Goal: Task Accomplishment & Management: Use online tool/utility

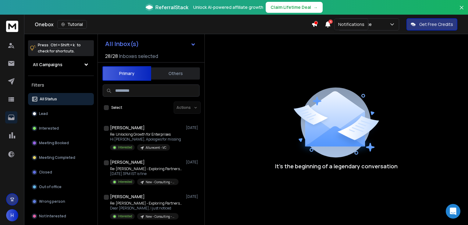
click at [331, 27] on icon at bounding box center [328, 24] width 6 height 6
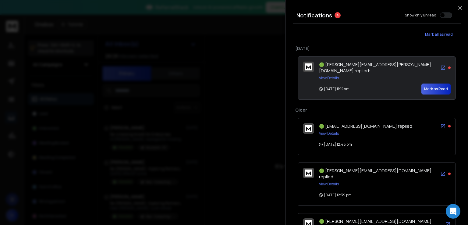
click at [440, 84] on button "Mark as Read" at bounding box center [436, 89] width 29 height 11
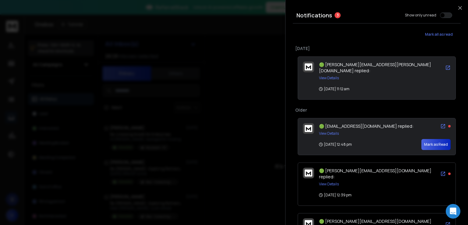
click at [440, 139] on button "Mark as Read" at bounding box center [436, 144] width 29 height 11
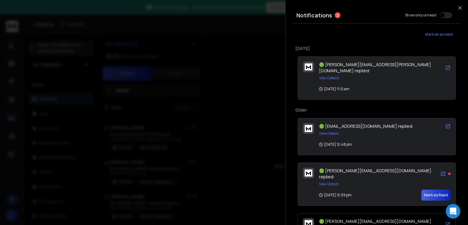
click at [433, 190] on button "Mark as Read" at bounding box center [436, 195] width 29 height 11
click at [457, 5] on icon "button" at bounding box center [460, 8] width 6 height 6
